Goal: Task Accomplishment & Management: Use online tool/utility

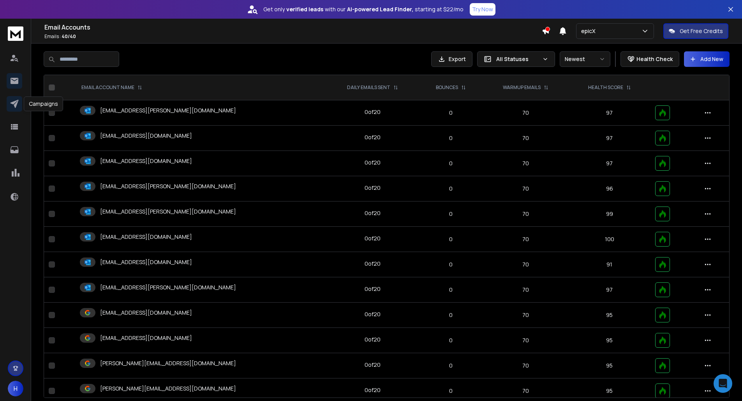
click at [19, 101] on icon at bounding box center [14, 103] width 9 height 9
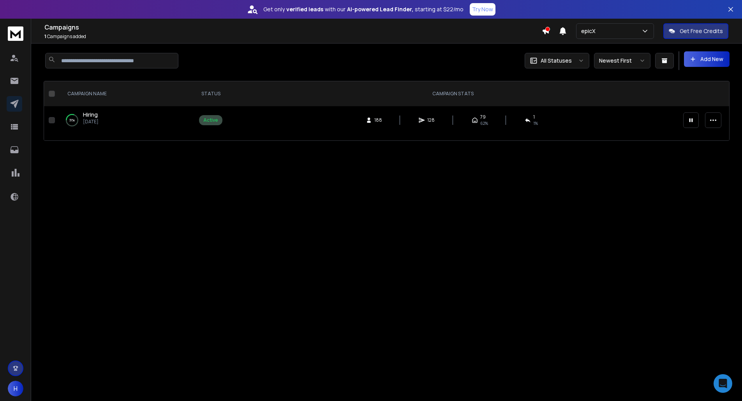
click at [126, 127] on div "31 % Hiring 2 days ago" at bounding box center [126, 120] width 121 height 19
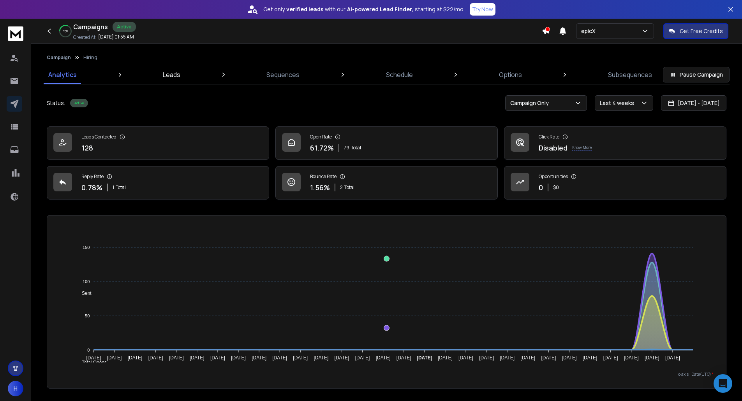
click at [176, 75] on p "Leads" at bounding box center [172, 74] width 18 height 9
click at [284, 72] on p "Sequences" at bounding box center [282, 74] width 33 height 9
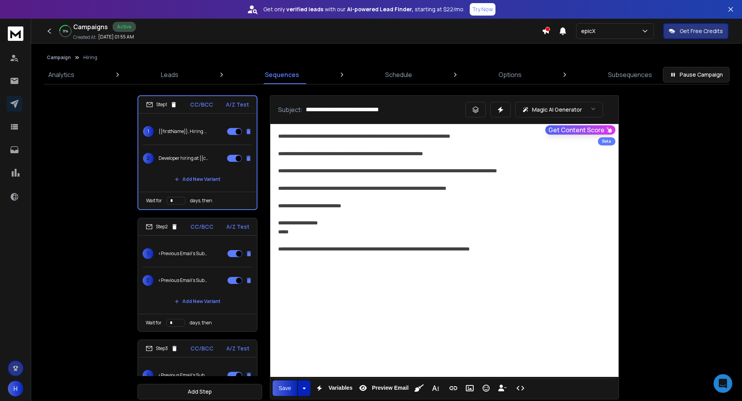
click at [184, 162] on div "2 Developer hiring at {{companyName}}" at bounding box center [175, 158] width 65 height 11
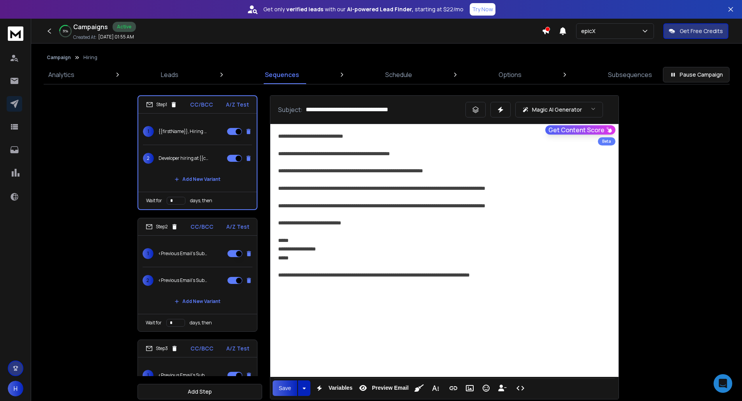
click at [191, 132] on p "{{firstName}}, Hiring Developer" at bounding box center [183, 131] width 50 height 6
type input "**********"
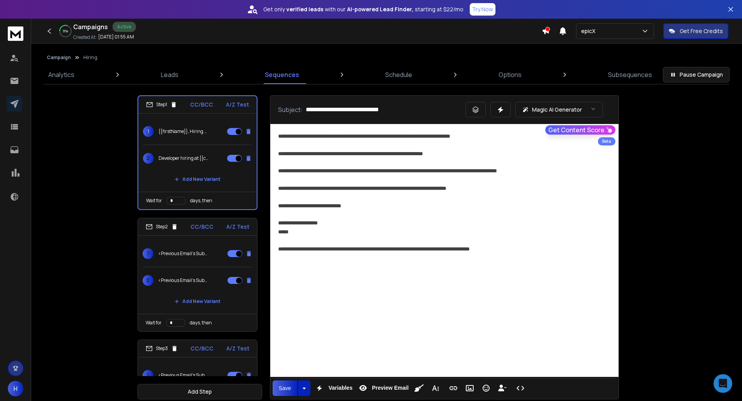
click at [187, 248] on div "1 <Previous Email's Subject>" at bounding box center [198, 254] width 110 height 27
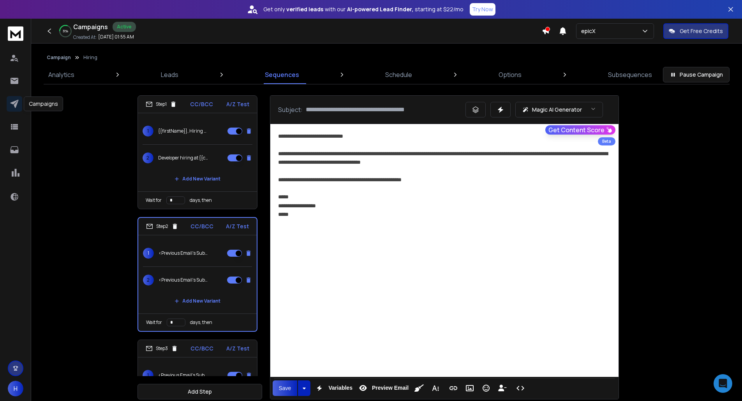
click at [19, 97] on link at bounding box center [15, 104] width 16 height 16
